Goal: Task Accomplishment & Management: Manage account settings

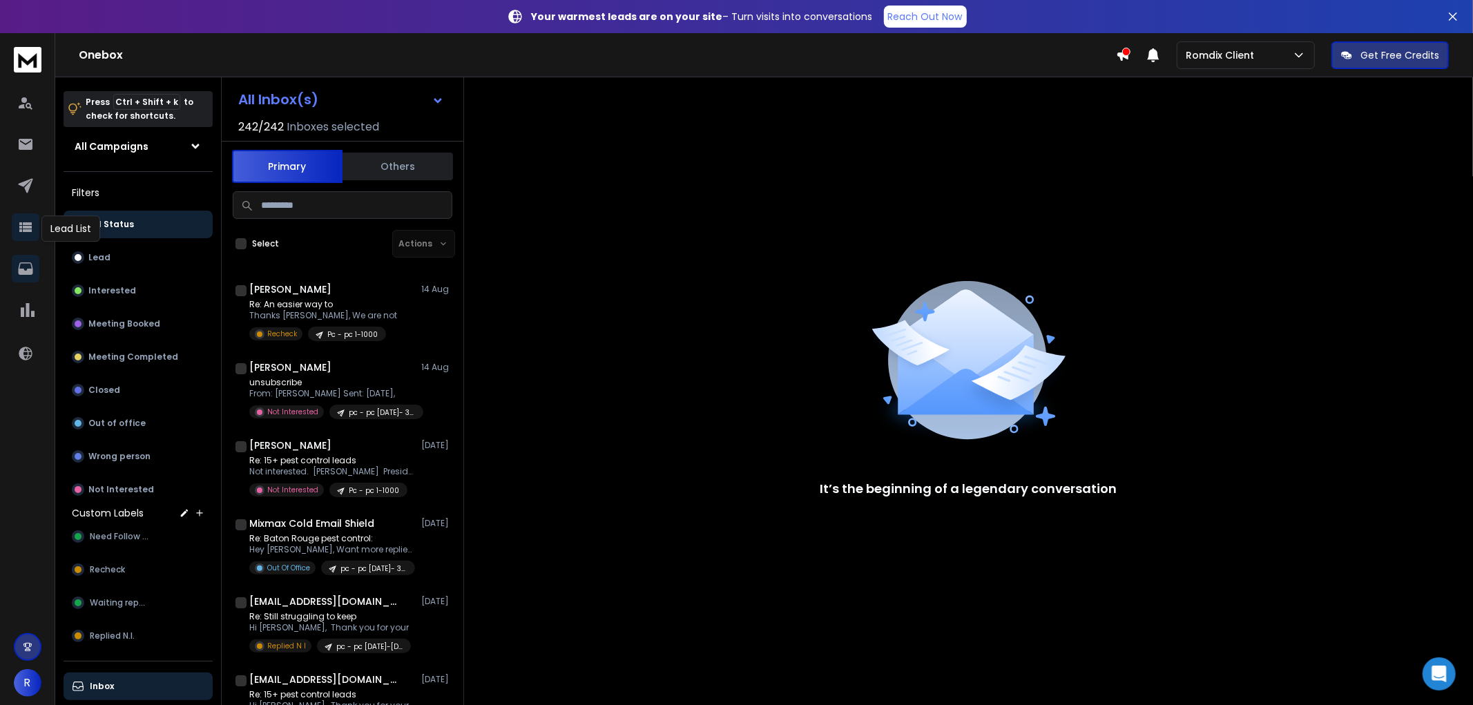
click at [23, 231] on icon at bounding box center [25, 227] width 12 height 10
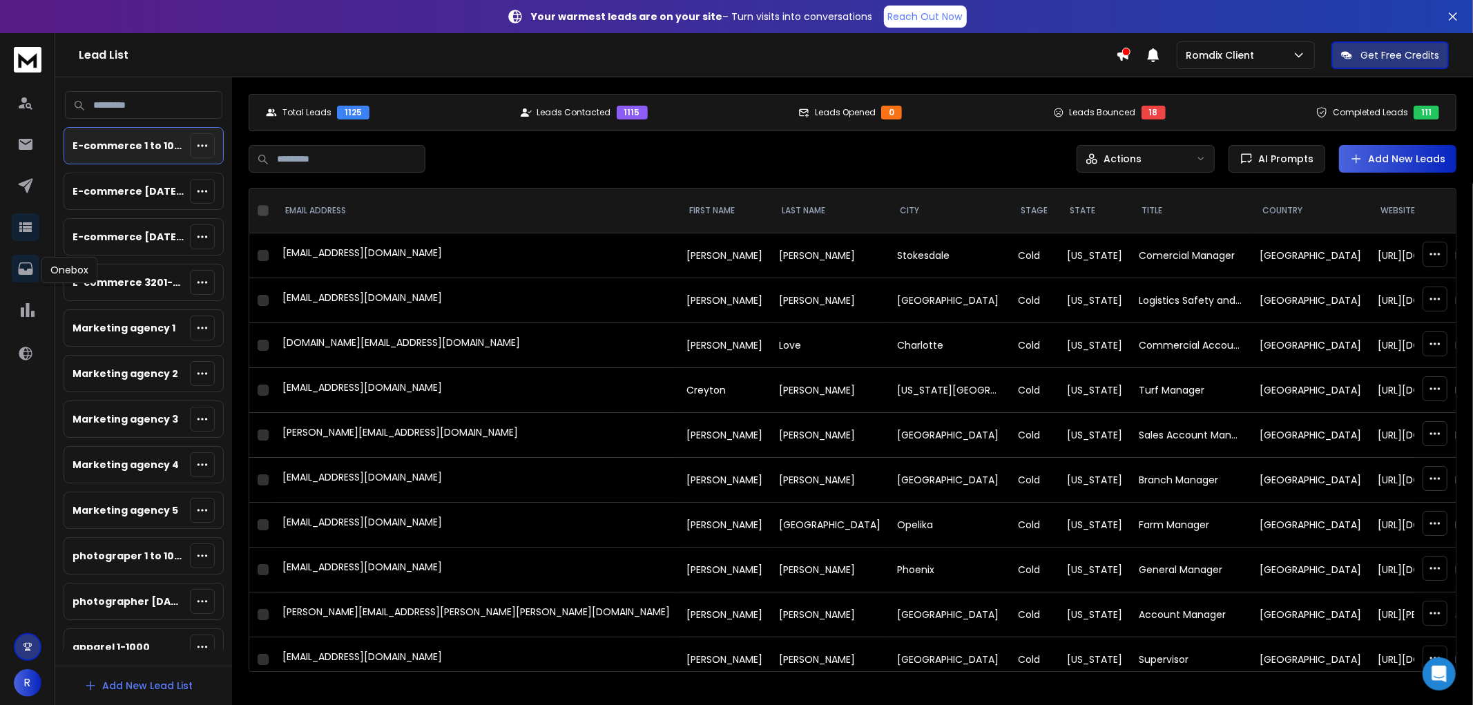
click at [23, 272] on icon at bounding box center [25, 268] width 15 height 12
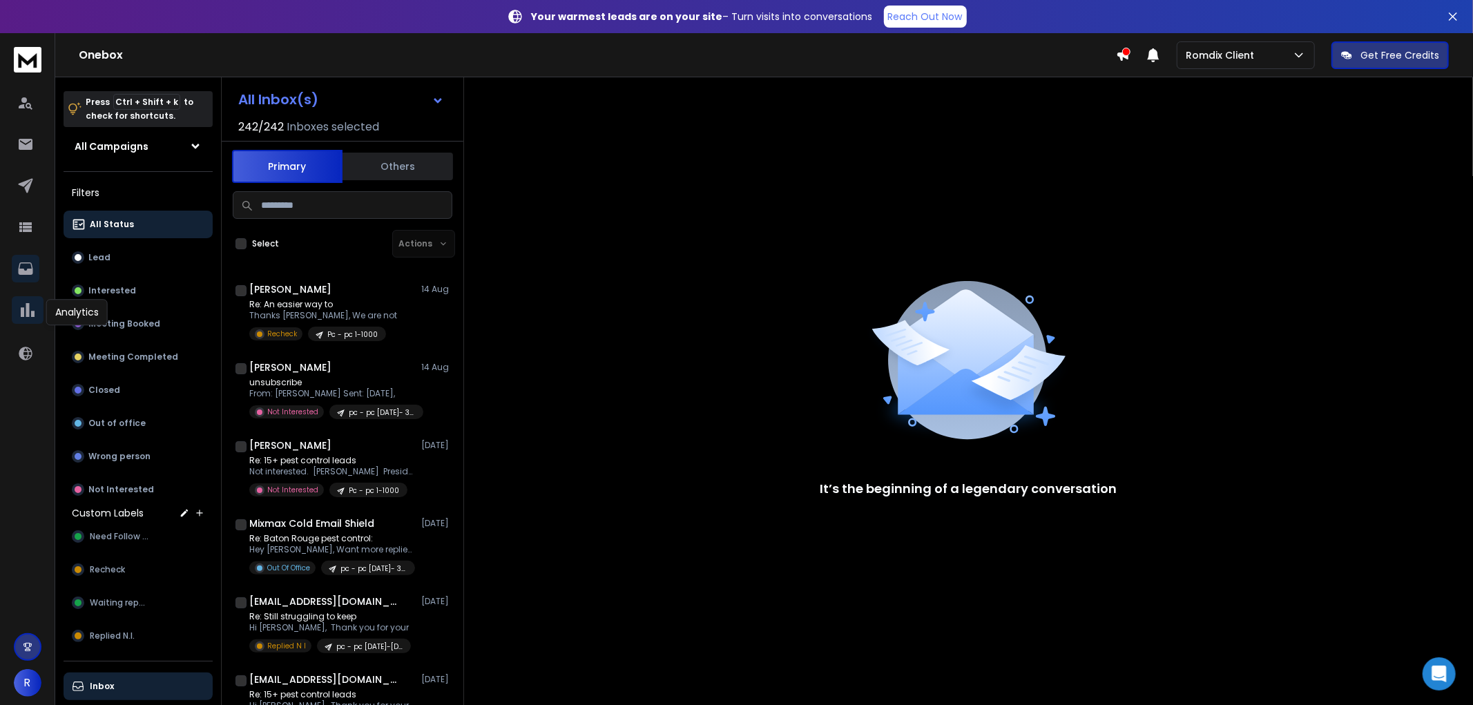
click at [17, 312] on icon at bounding box center [27, 310] width 21 height 21
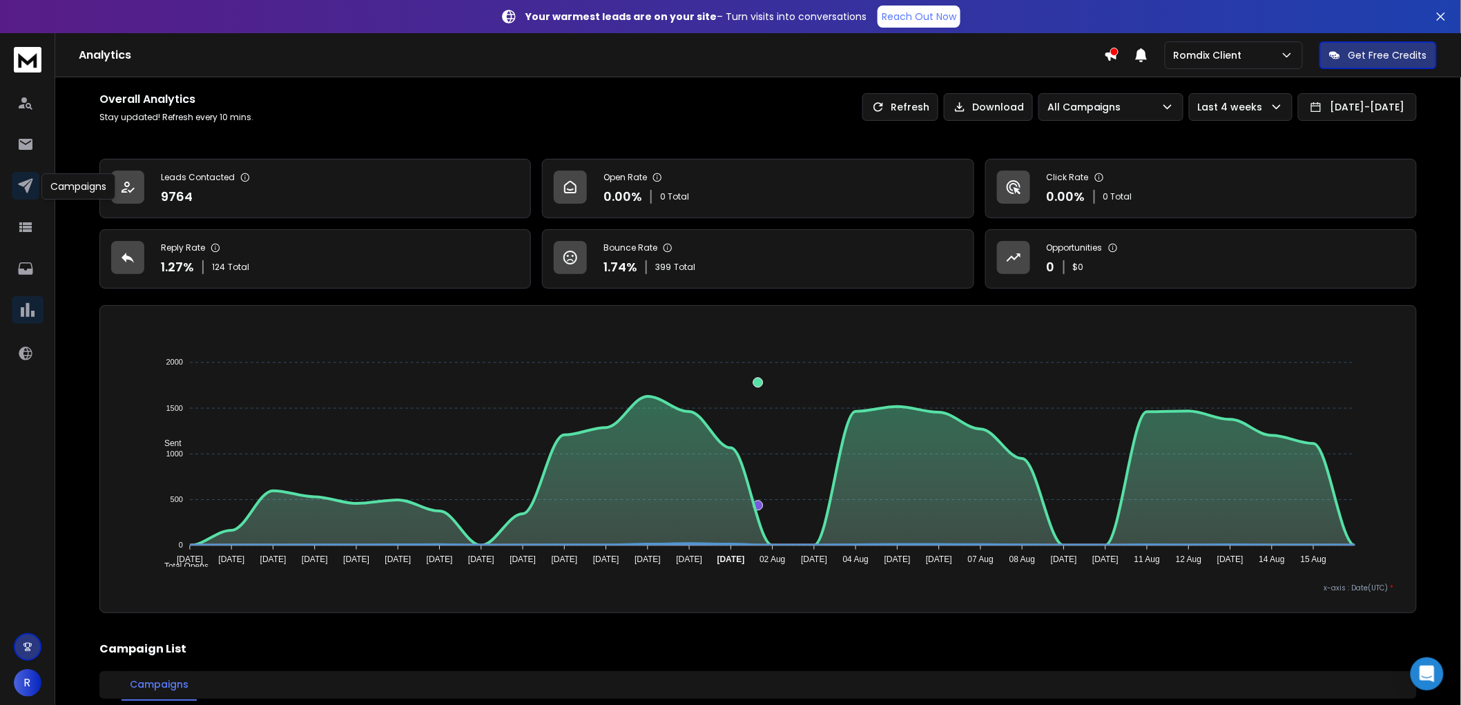
click at [23, 189] on icon at bounding box center [25, 185] width 17 height 17
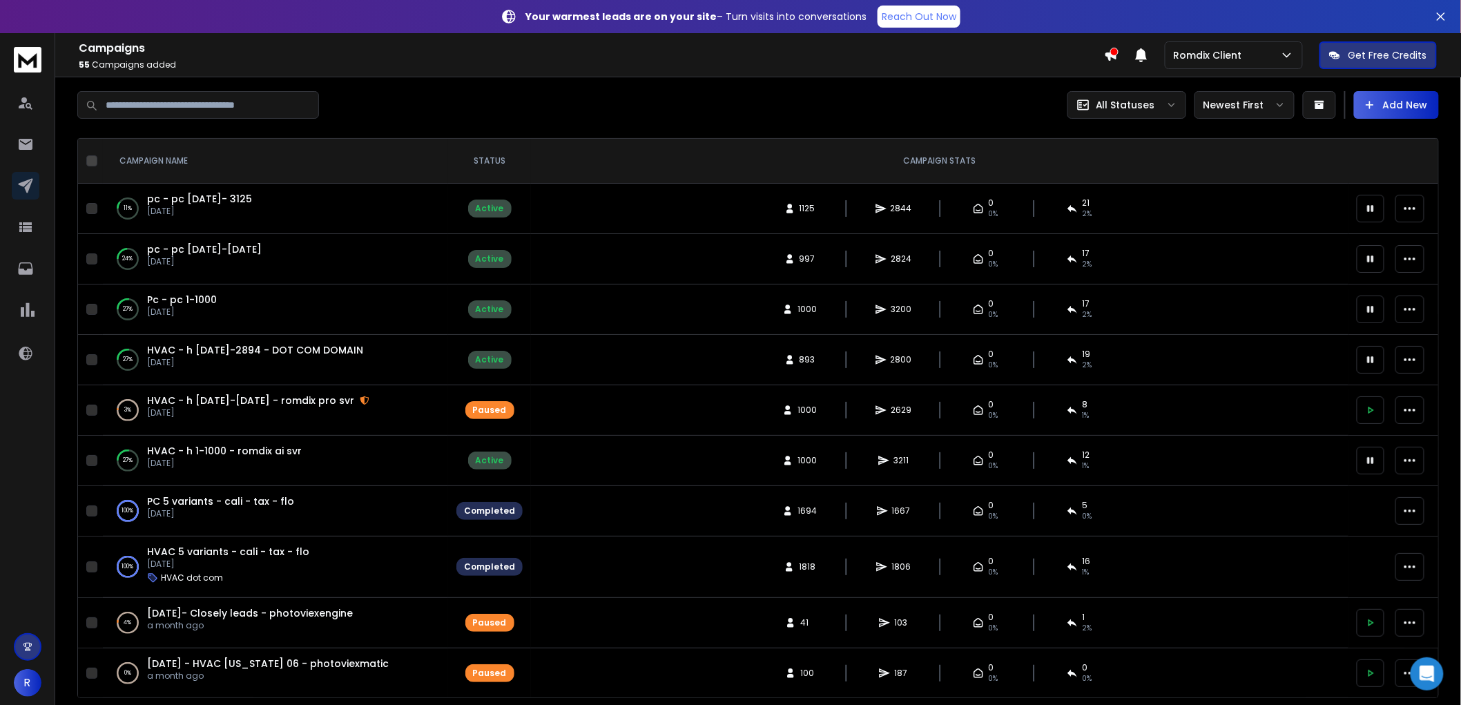
click at [180, 407] on p "[DATE]" at bounding box center [258, 412] width 222 height 11
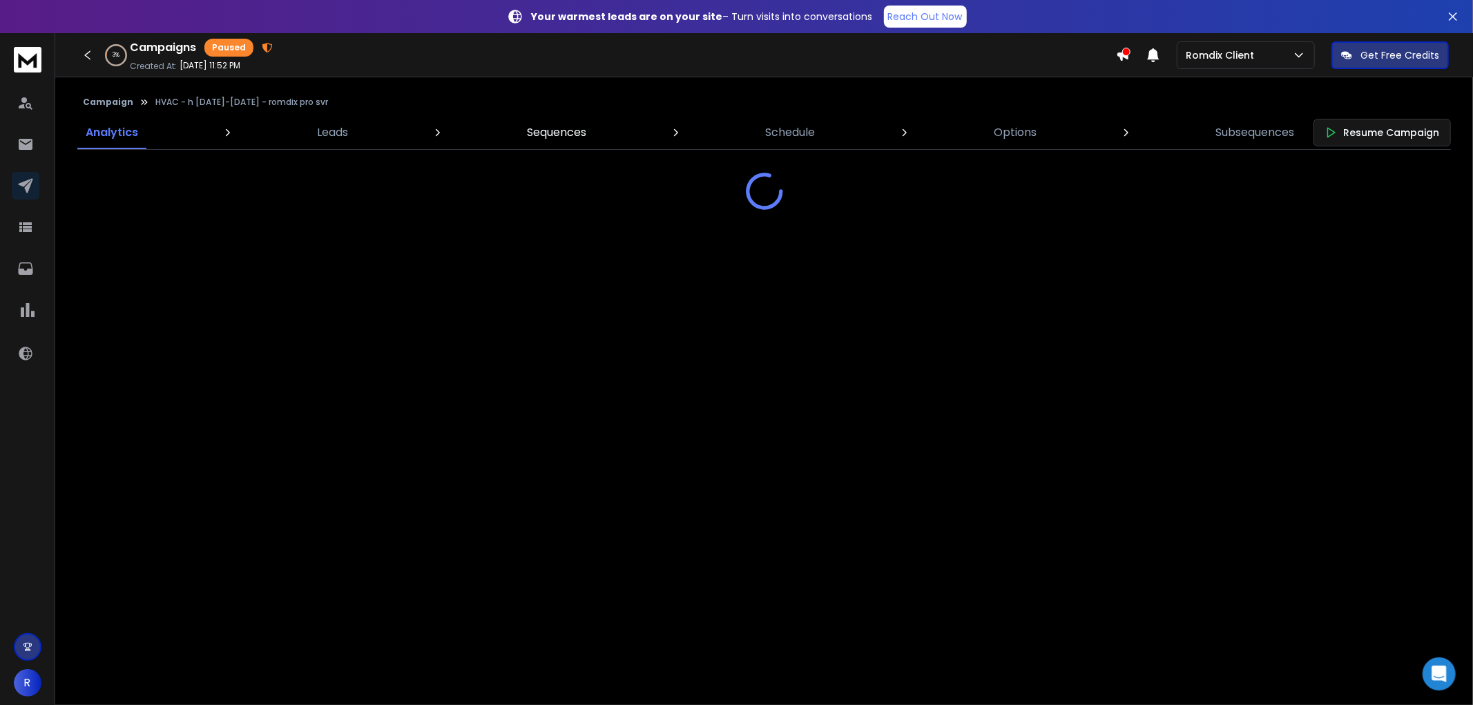
click at [564, 130] on p "Sequences" at bounding box center [556, 132] width 59 height 17
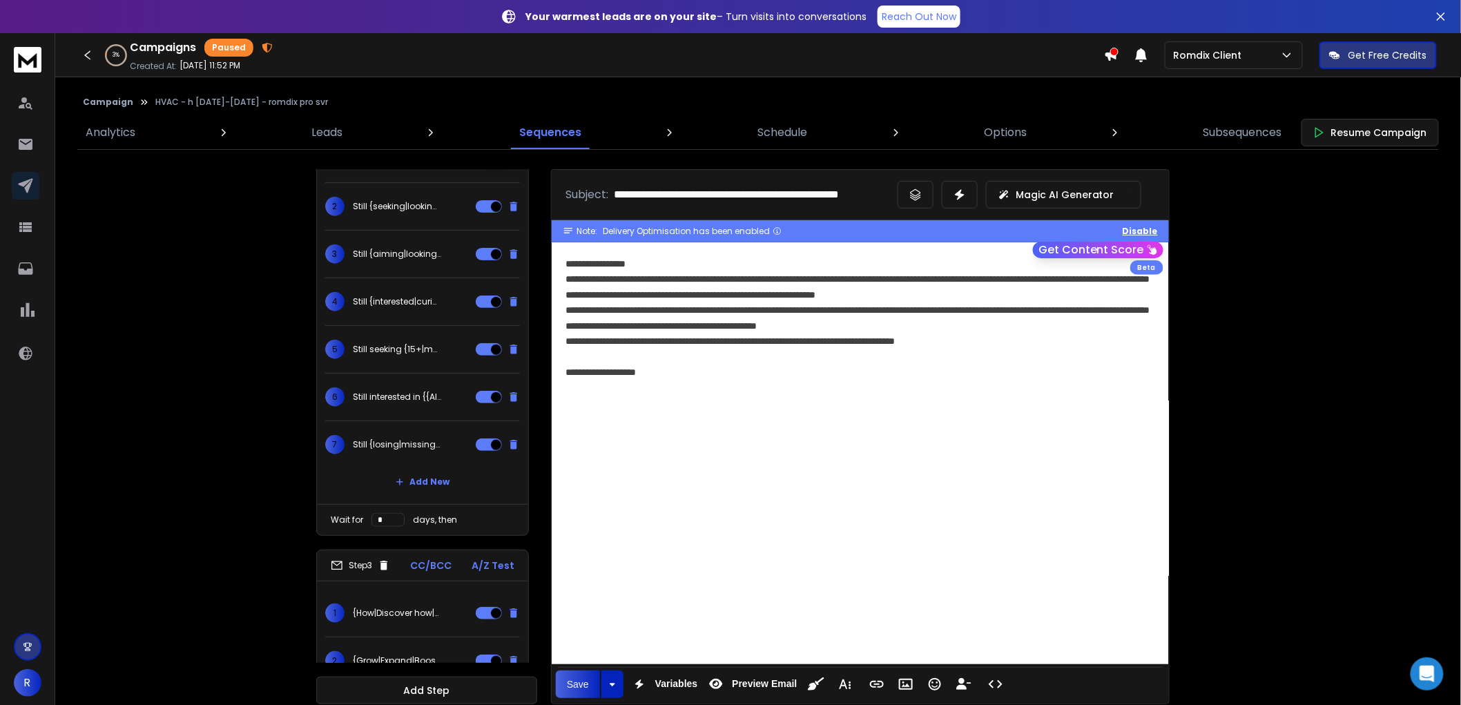
scroll to position [537, 0]
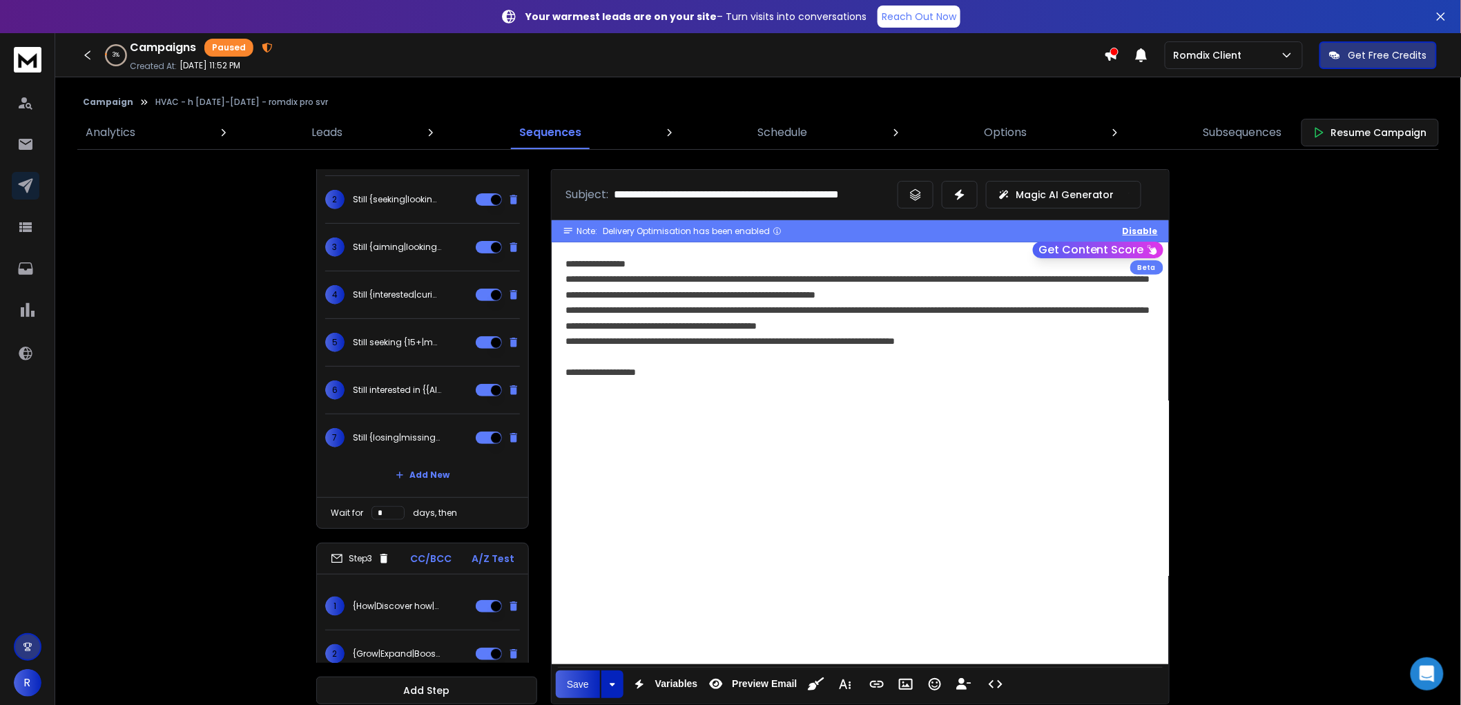
click at [389, 510] on input "*" at bounding box center [388, 513] width 33 height 14
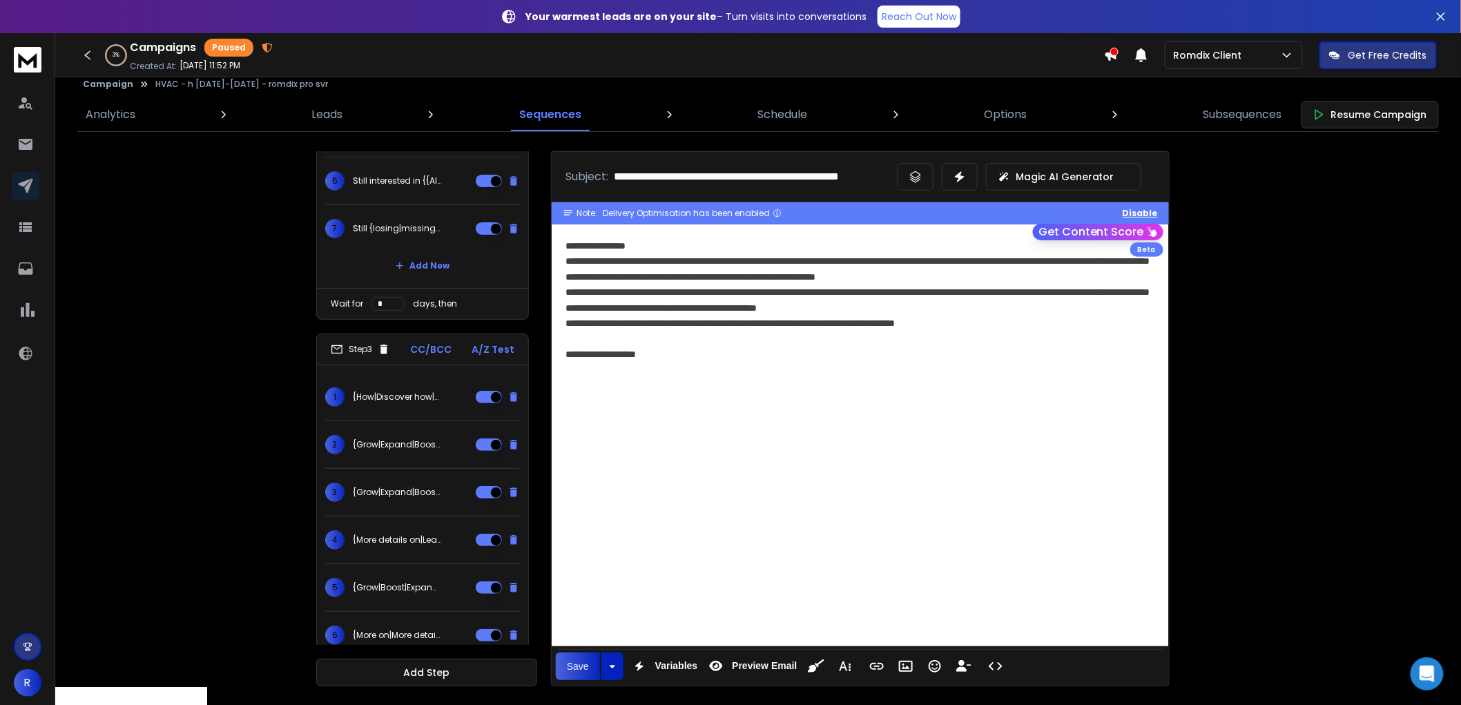
scroll to position [667, 0]
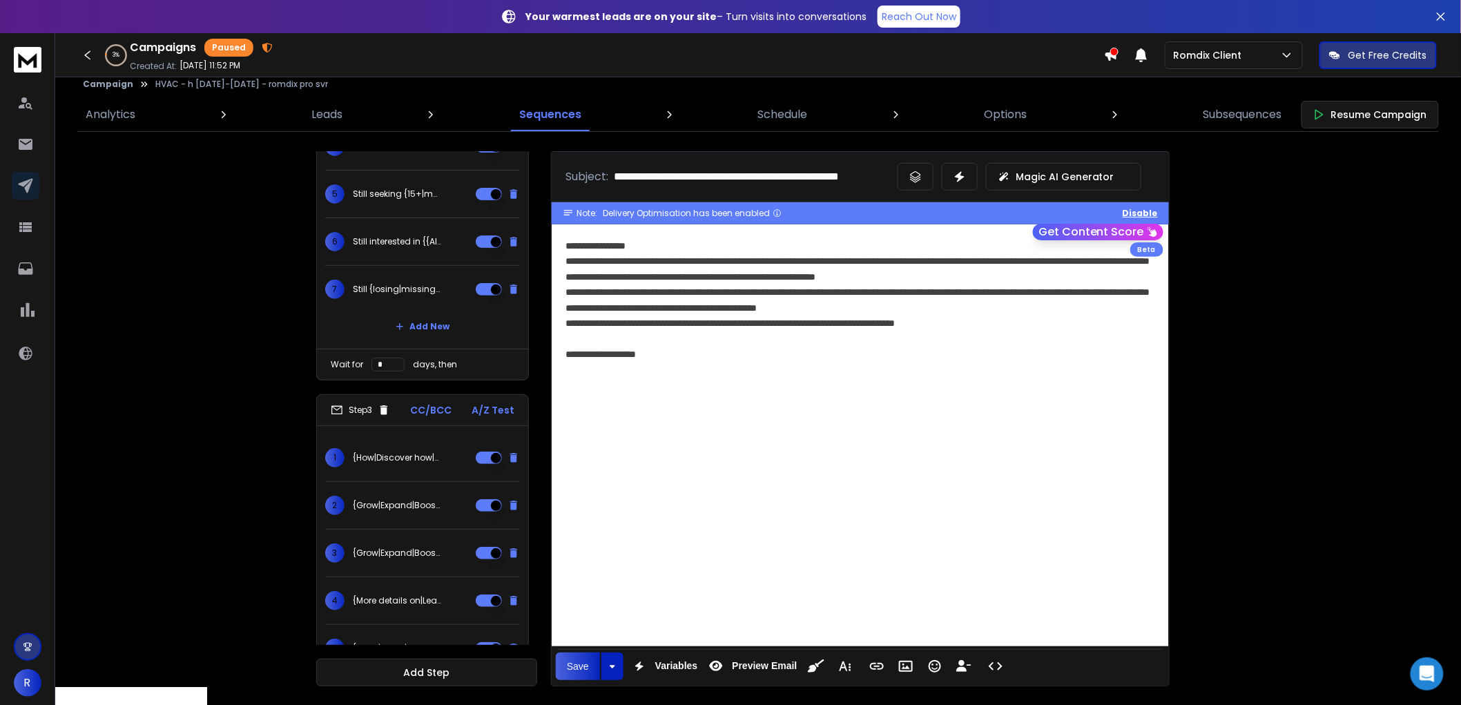
type input "**********"
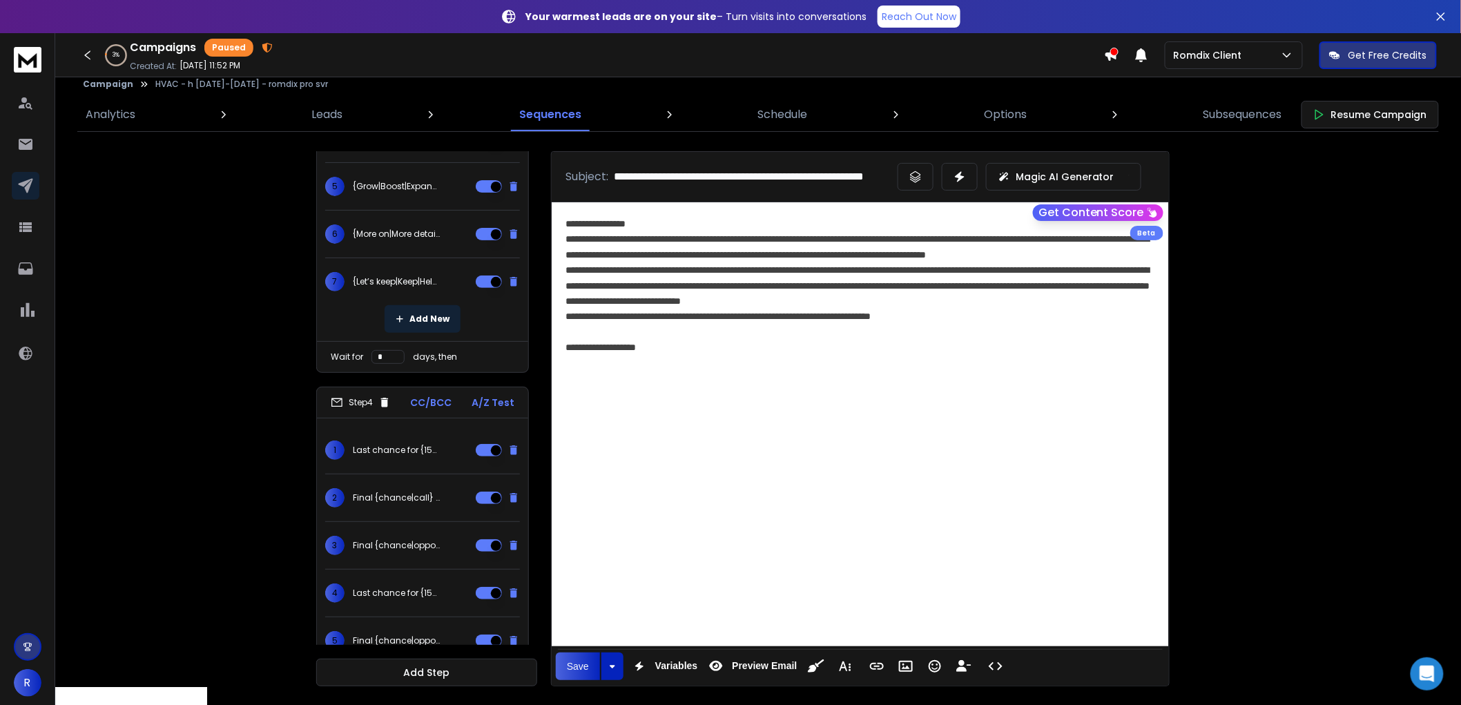
scroll to position [1128, 0]
type input "*"
click at [394, 356] on input "*" at bounding box center [388, 359] width 33 height 14
type input "**********"
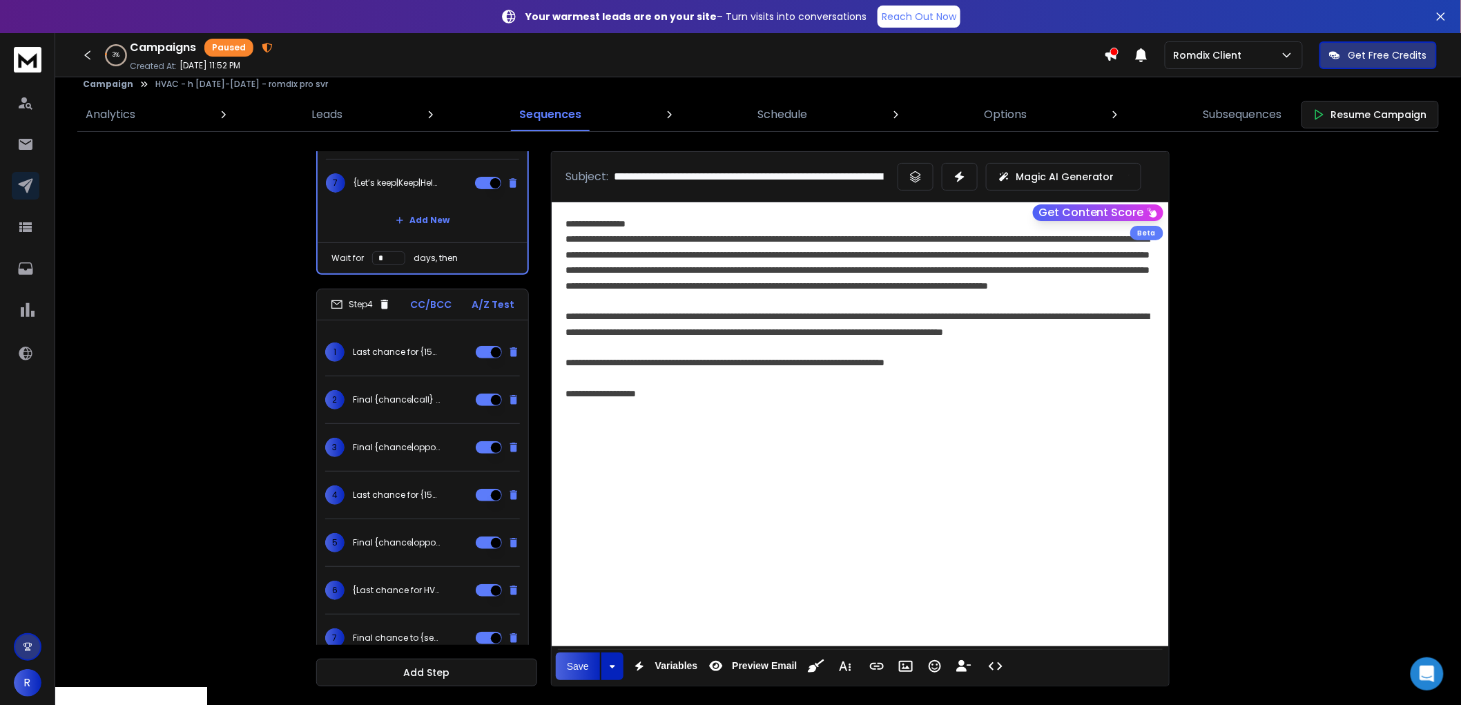
scroll to position [1281, 0]
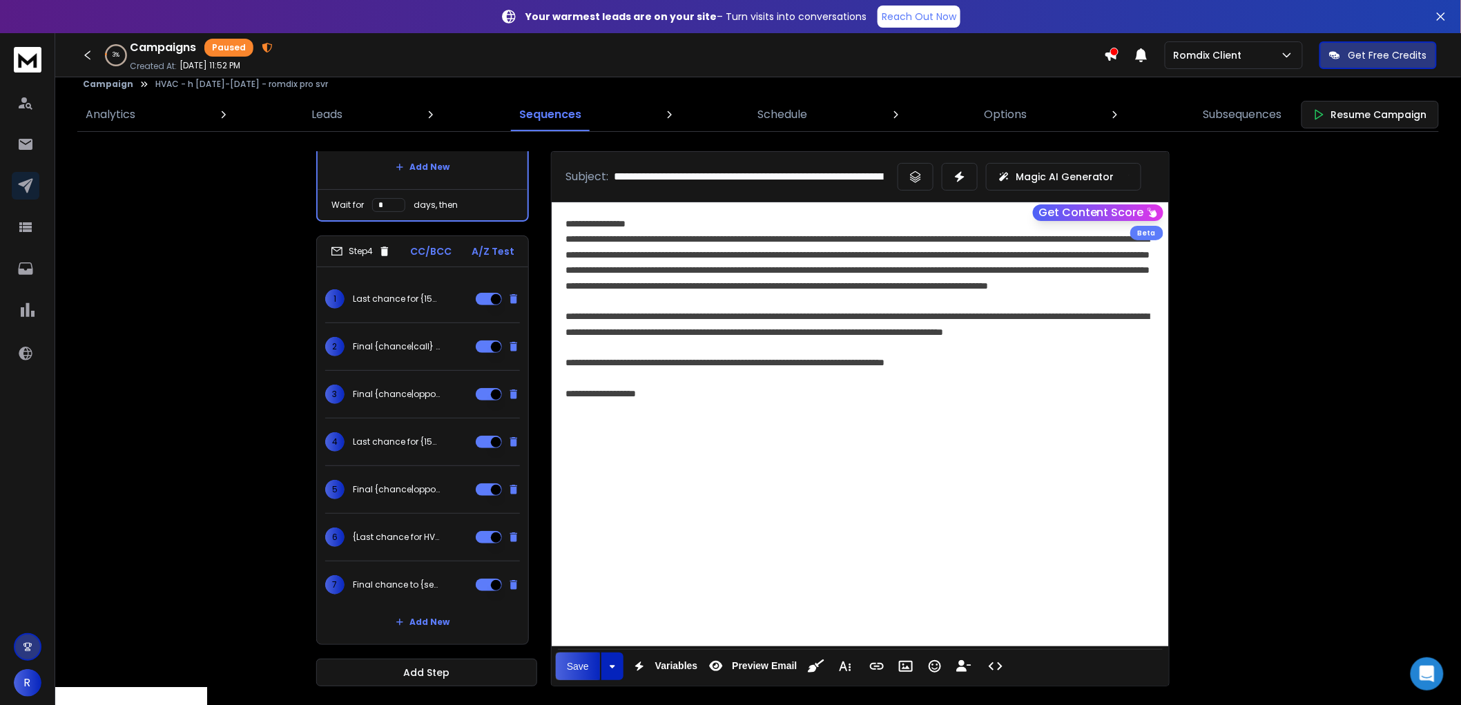
type input "*"
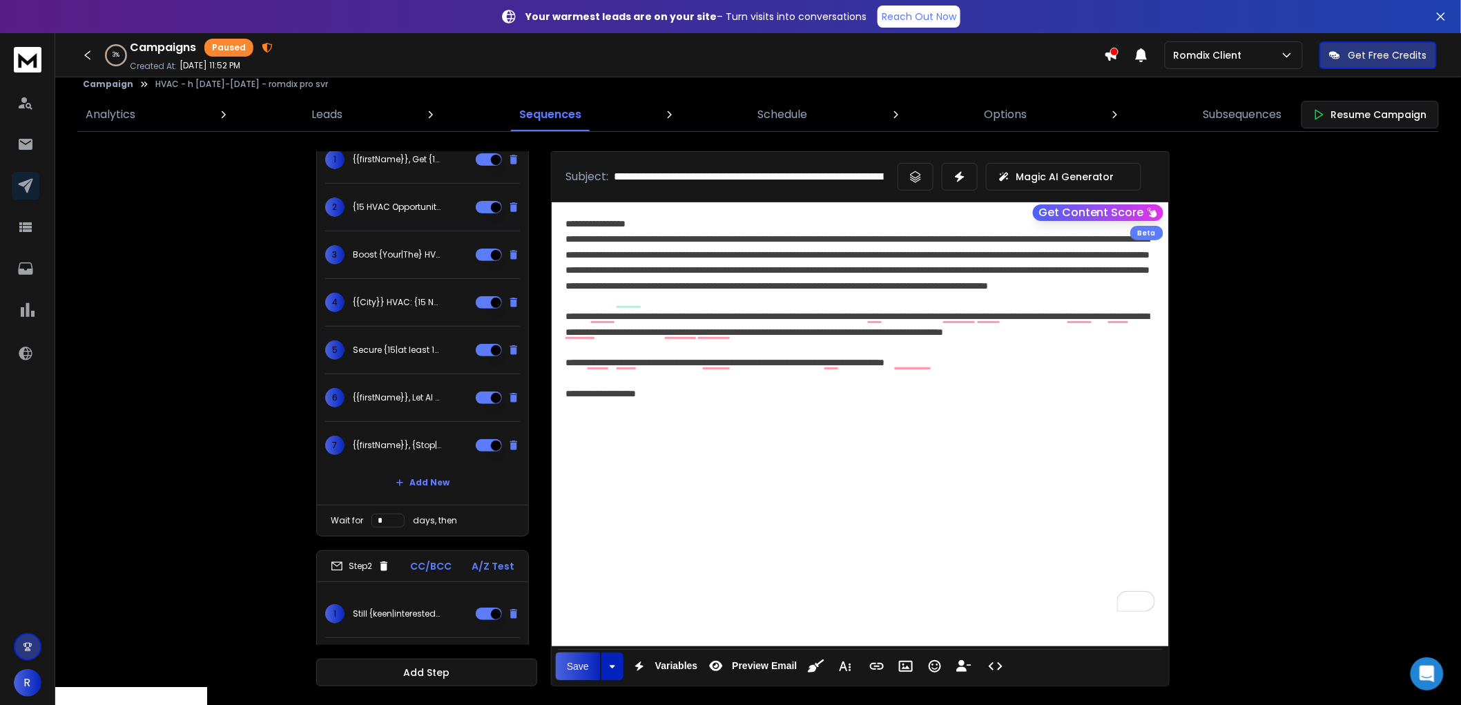
scroll to position [0, 0]
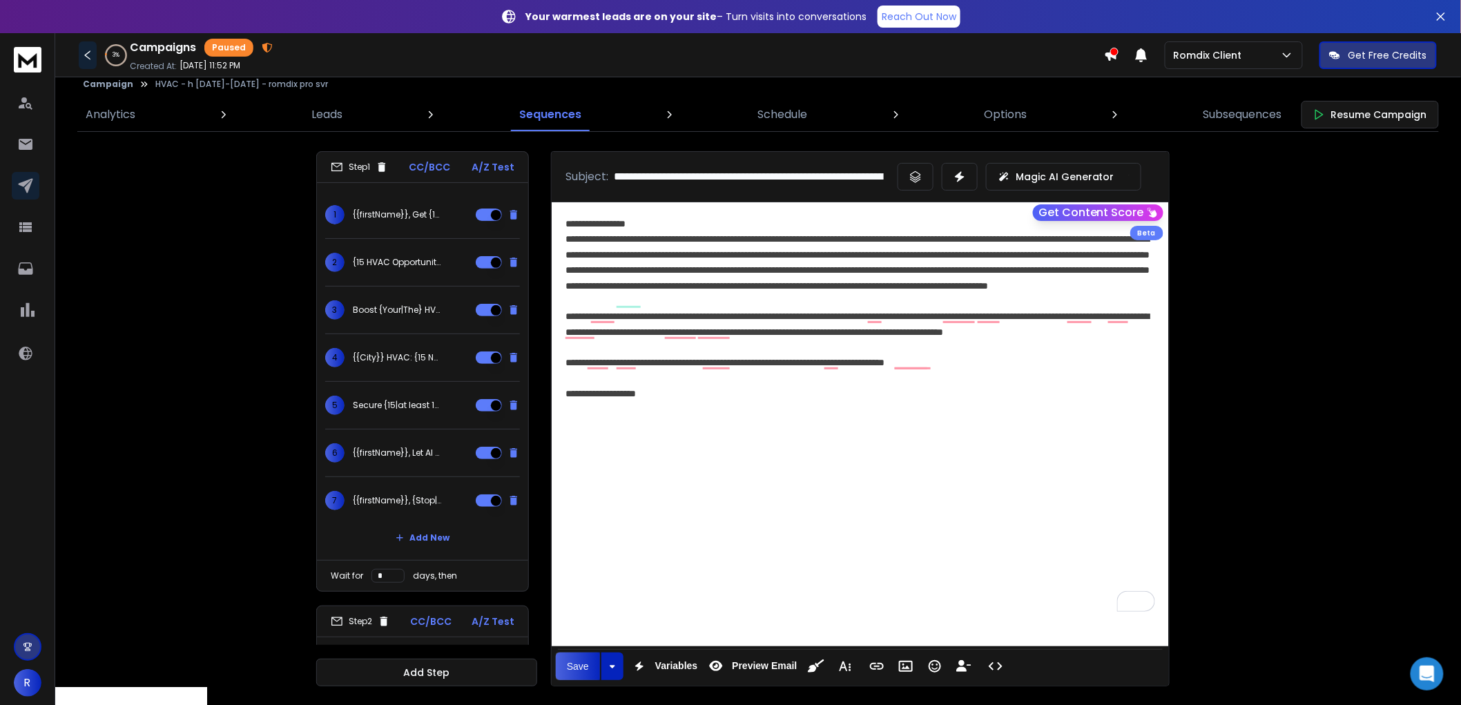
click at [90, 52] on icon at bounding box center [87, 55] width 12 height 12
